Goal: Check status

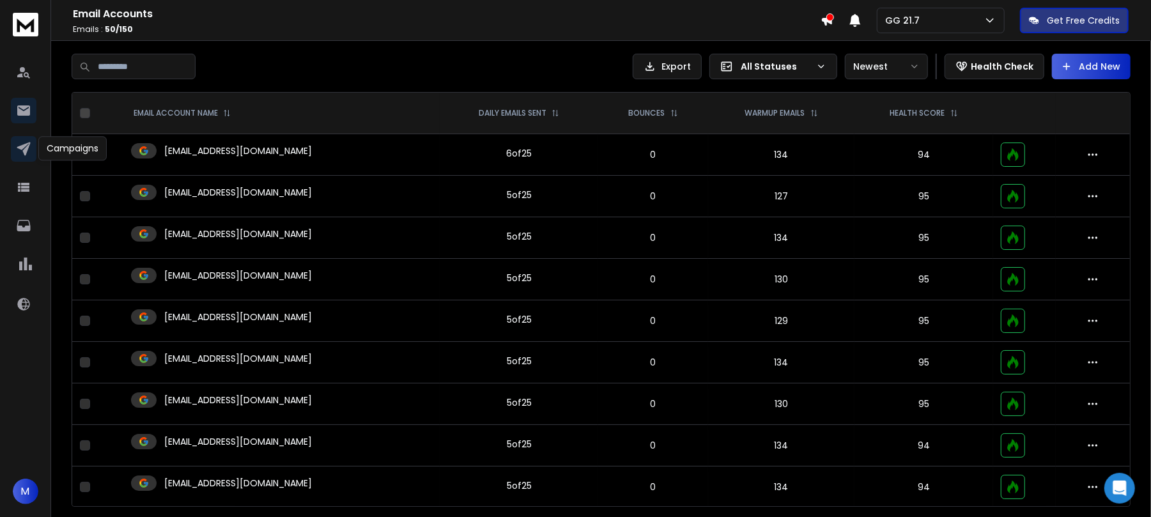
click at [28, 157] on link at bounding box center [24, 149] width 26 height 26
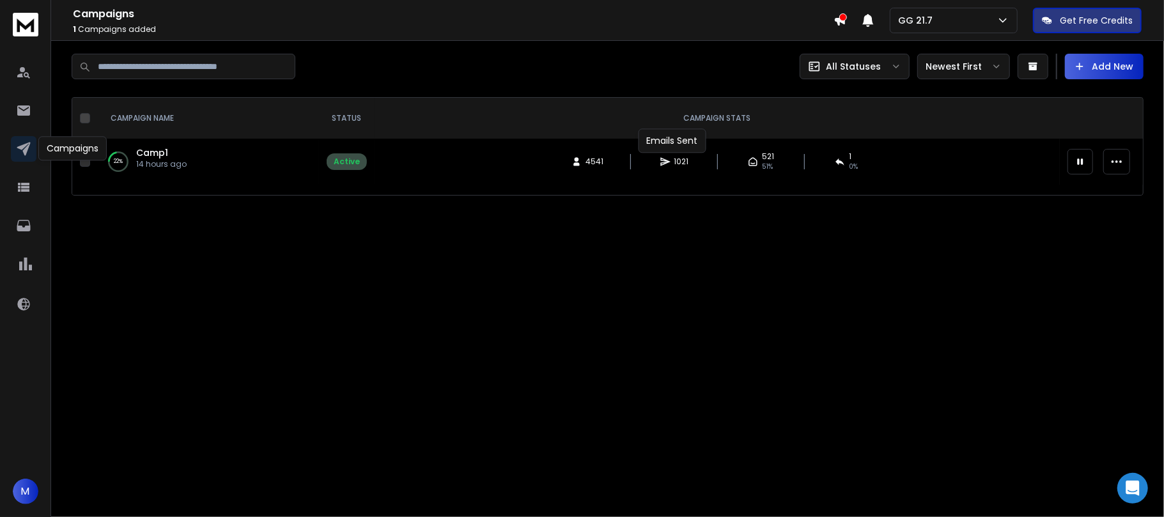
click at [676, 160] on span "1021" at bounding box center [681, 162] width 15 height 10
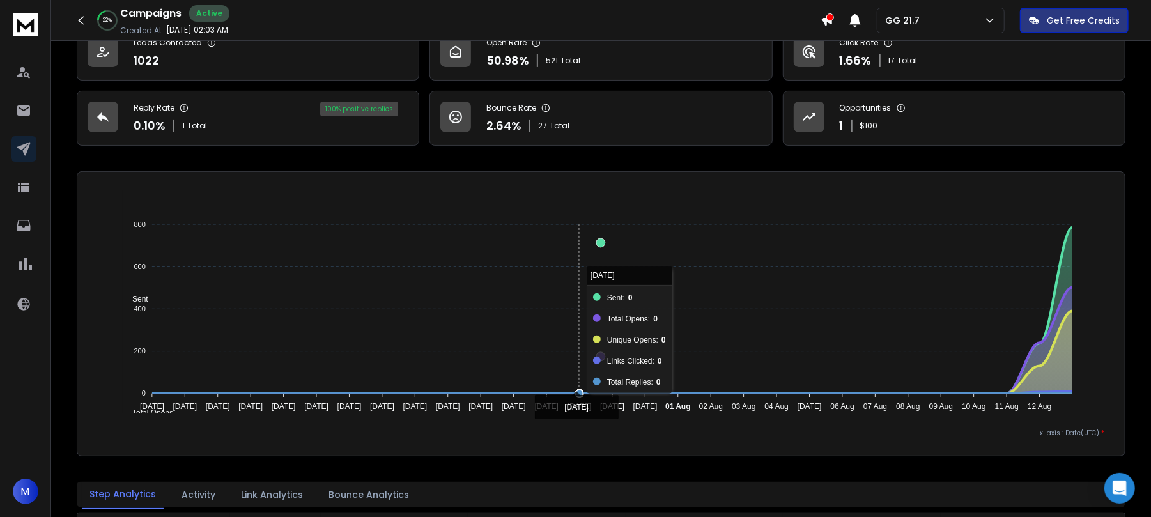
scroll to position [385, 0]
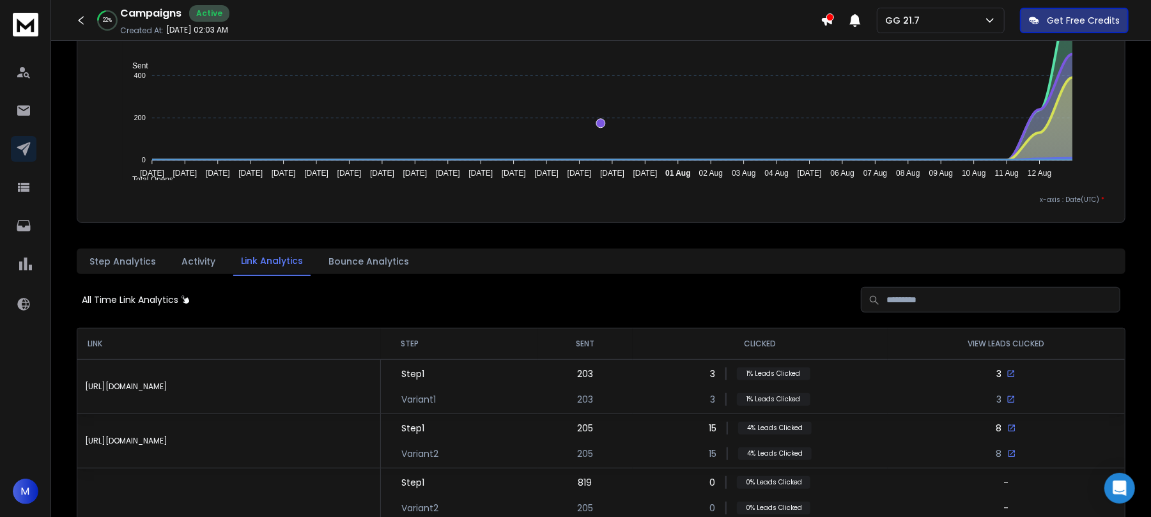
click at [289, 263] on button "Link Analytics" at bounding box center [271, 261] width 77 height 29
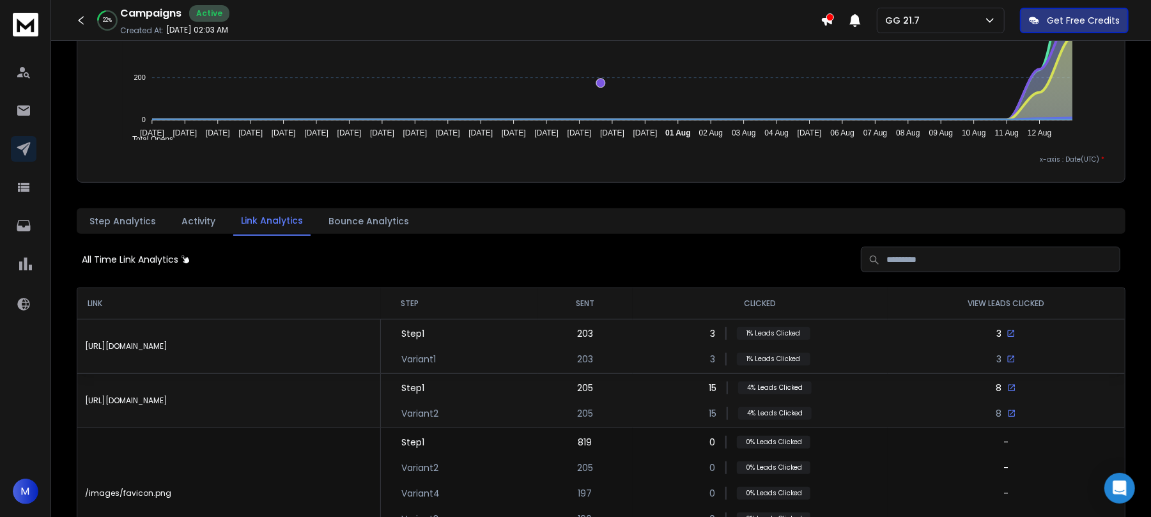
scroll to position [510, 0]
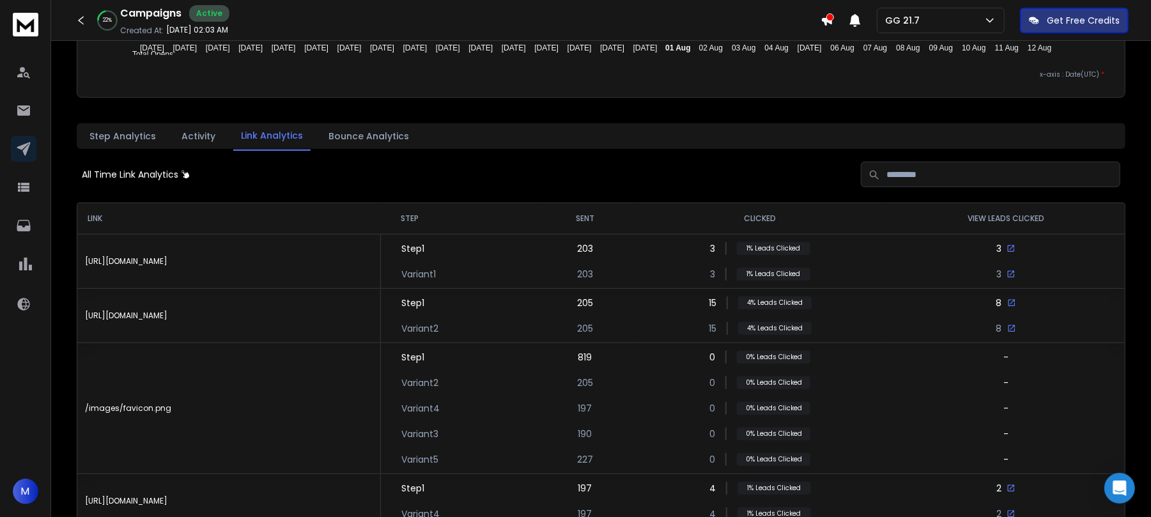
click at [355, 143] on button "Bounce Analytics" at bounding box center [369, 136] width 96 height 28
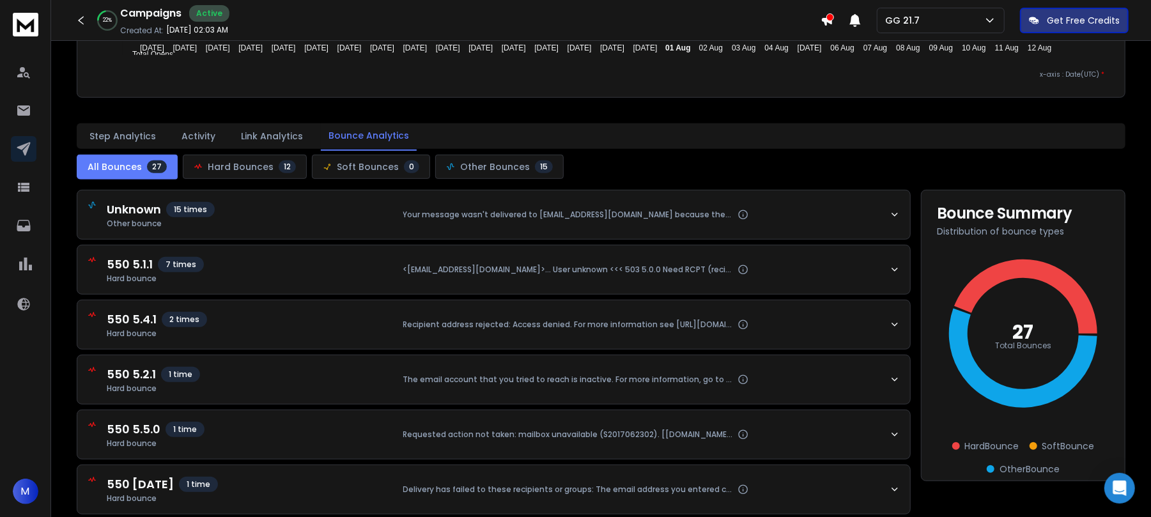
scroll to position [534, 0]
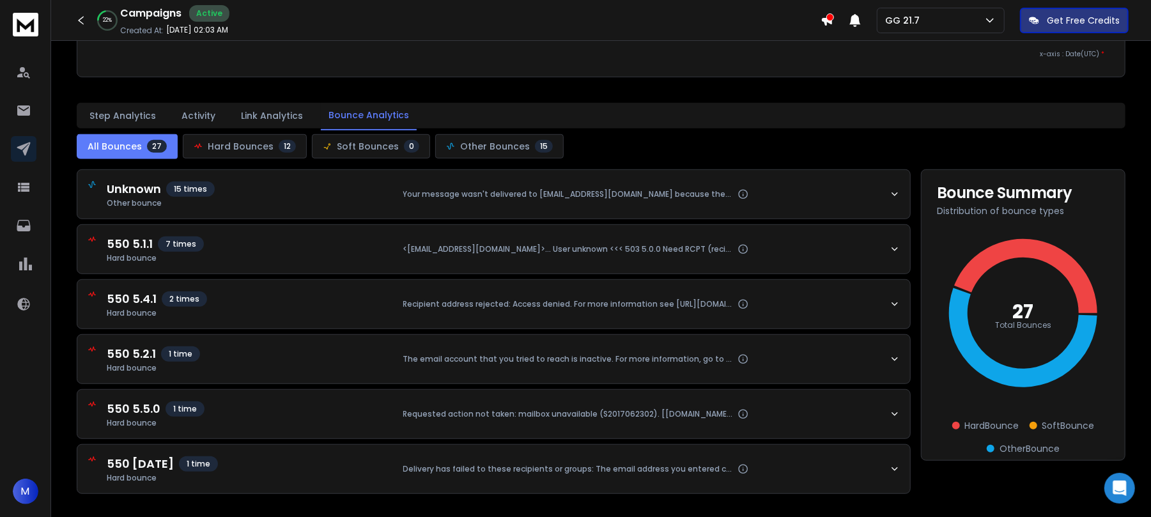
click at [193, 180] on div "Unknown 15 times" at bounding box center [161, 189] width 108 height 18
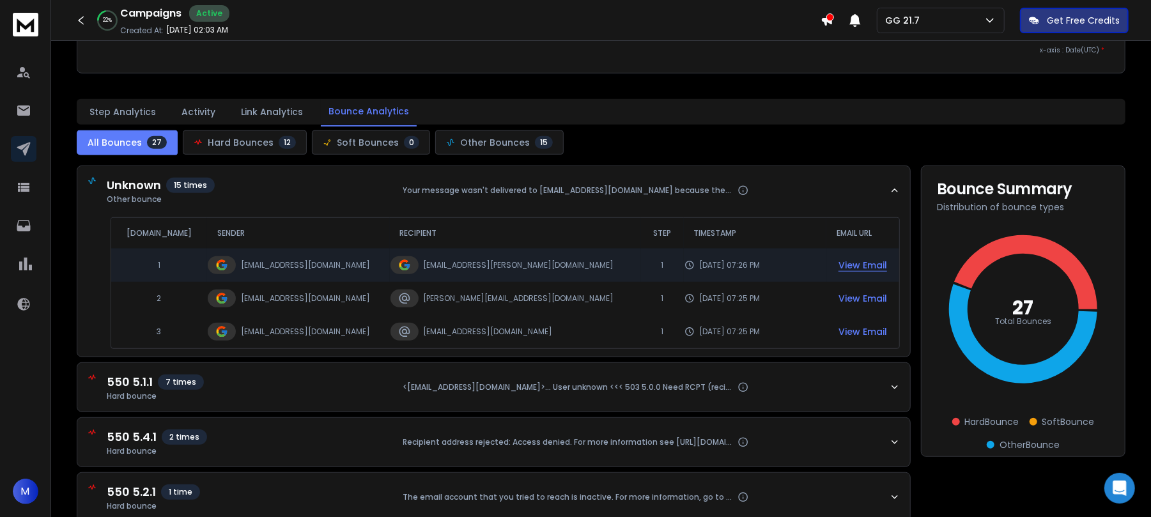
click at [834, 262] on button "View Email" at bounding box center [863, 265] width 64 height 23
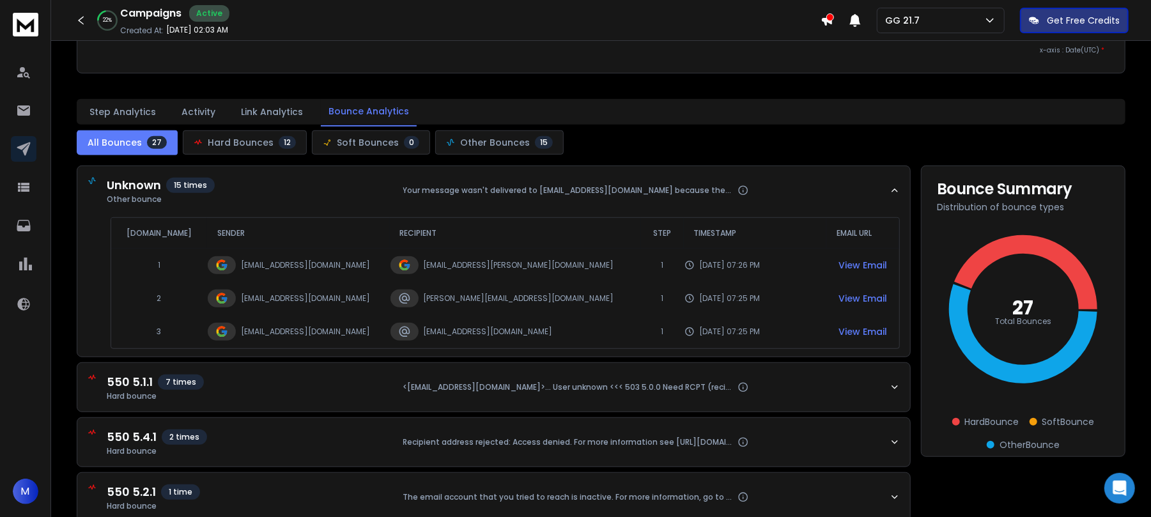
scroll to position [676, 0]
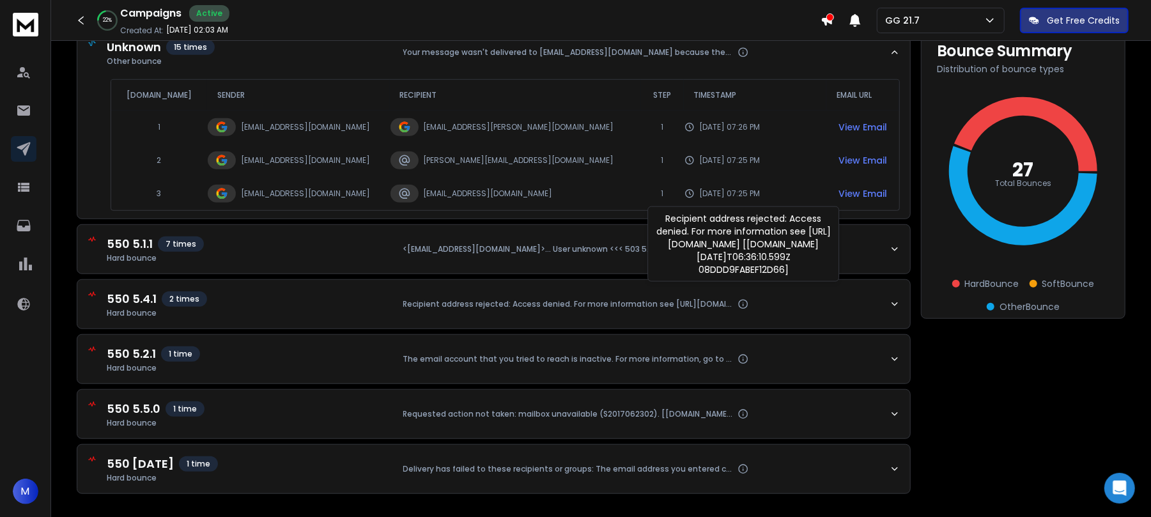
click at [749, 303] on div "550 5.4.1 2 times Hard bounce" at bounding box center [489, 304] width 802 height 28
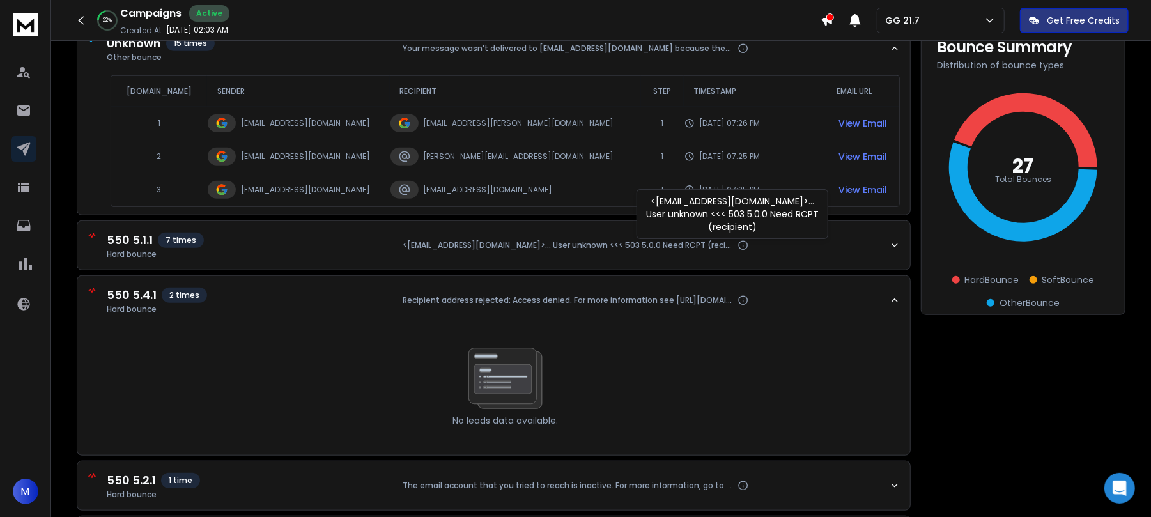
click at [738, 250] on icon "button" at bounding box center [743, 245] width 10 height 10
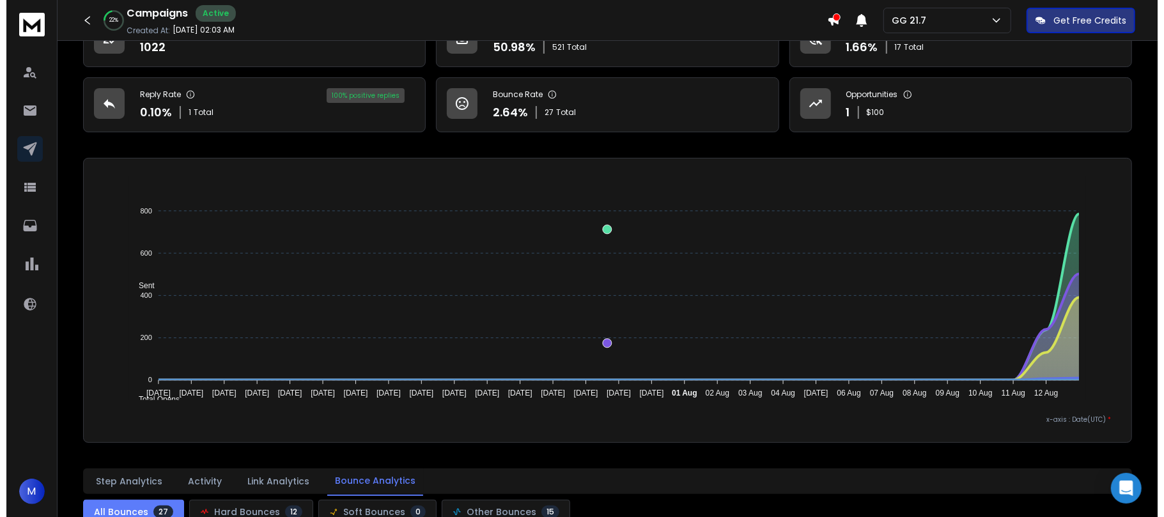
scroll to position [0, 0]
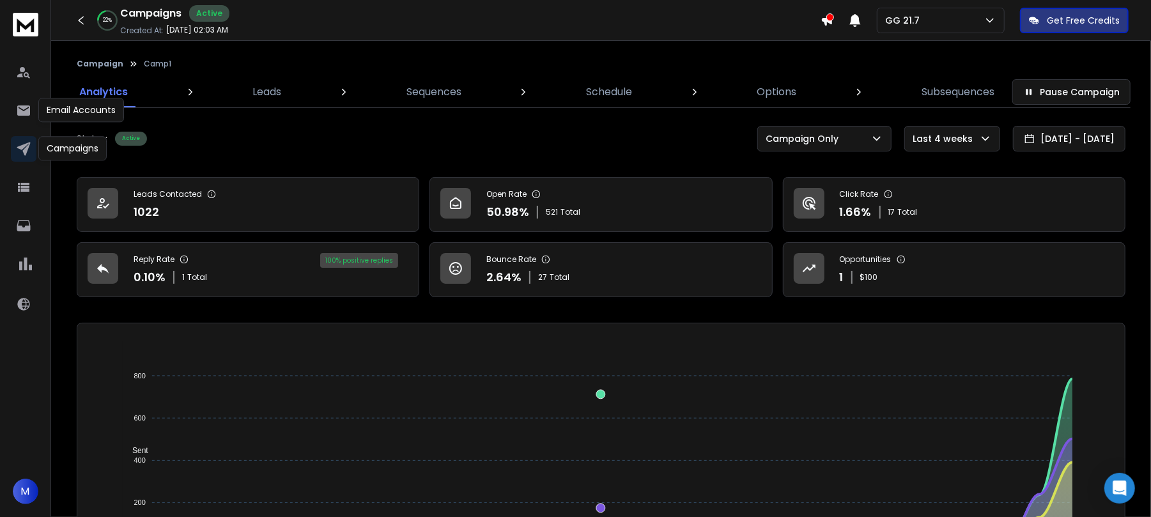
click at [22, 149] on icon at bounding box center [23, 148] width 13 height 13
